Goal: Task Accomplishment & Management: Manage account settings

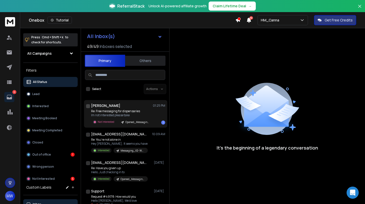
click at [132, 113] on p "Re: Free messaging for dispensaries" at bounding box center [121, 111] width 61 height 4
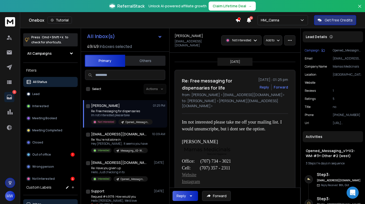
click at [89, 106] on button "button" at bounding box center [88, 106] width 4 height 4
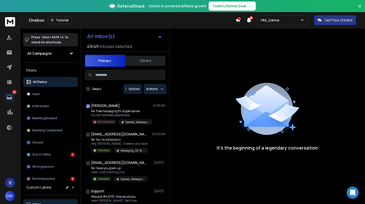
click at [162, 89] on icon "button" at bounding box center [162, 89] width 4 height 4
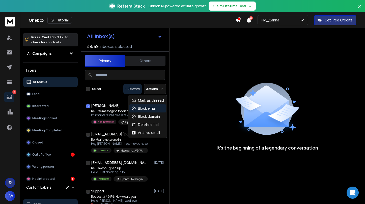
click at [156, 109] on div "Block email" at bounding box center [147, 108] width 37 height 8
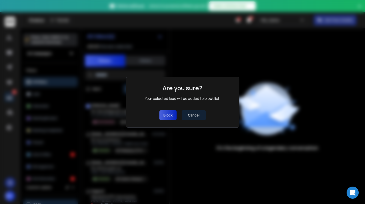
click at [167, 115] on p "Block" at bounding box center [167, 115] width 9 height 5
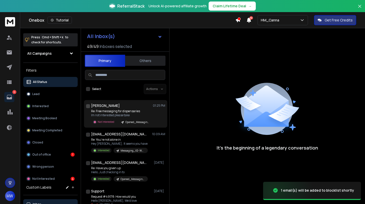
click at [90, 106] on div "[PERSON_NAME] 01:25 PM Re: Free messaging for dispensaries Im not interested pl…" at bounding box center [125, 114] width 83 height 28
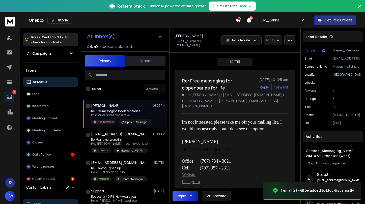
click at [89, 106] on button "button" at bounding box center [88, 106] width 4 height 4
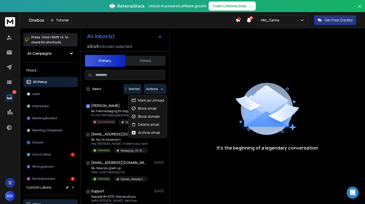
click at [161, 90] on icon "button" at bounding box center [162, 89] width 4 height 4
click at [153, 131] on div "Archive email" at bounding box center [145, 132] width 29 height 5
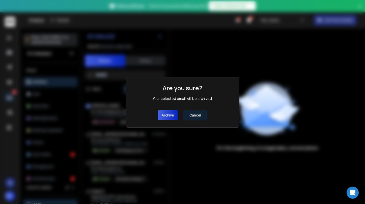
click at [163, 116] on p "archive" at bounding box center [168, 115] width 12 height 5
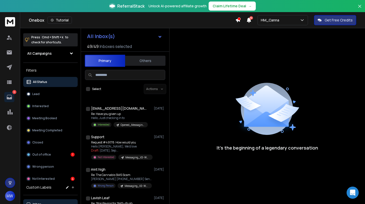
scroll to position [28, 0]
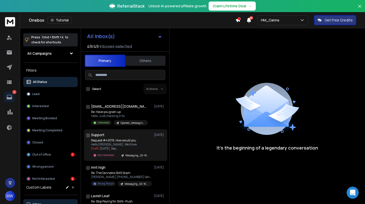
click at [125, 142] on p "Request #49178: How would you" at bounding box center [121, 141] width 61 height 4
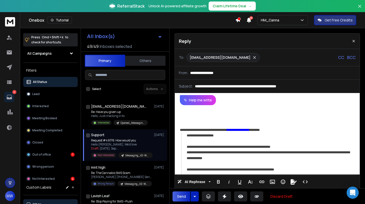
click at [89, 135] on button "button" at bounding box center [88, 135] width 4 height 4
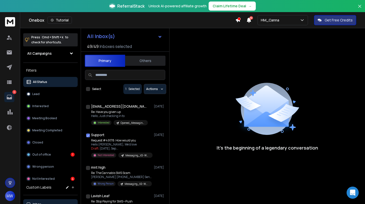
click at [159, 89] on button "Actions" at bounding box center [155, 89] width 22 height 10
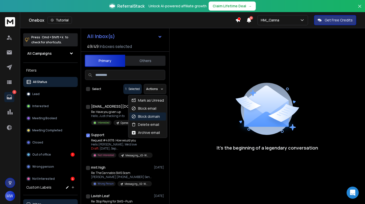
click at [153, 118] on div "Block domain" at bounding box center [145, 116] width 29 height 5
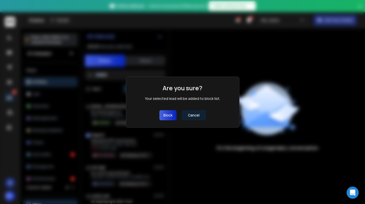
click at [167, 118] on button "Block" at bounding box center [167, 115] width 17 height 10
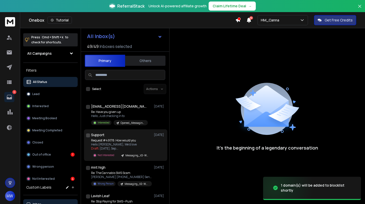
click at [89, 134] on button "button" at bounding box center [88, 135] width 4 height 4
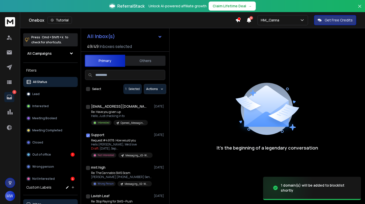
click at [161, 90] on icon "button" at bounding box center [162, 89] width 4 height 4
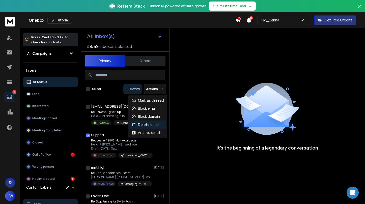
click at [154, 124] on div "Delete email" at bounding box center [145, 124] width 28 height 5
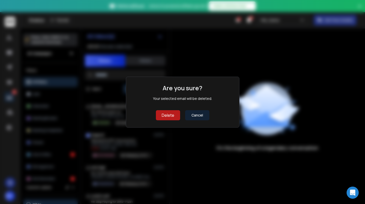
click at [172, 118] on button "Delete" at bounding box center [168, 115] width 24 height 10
